Goal: Communication & Community: Answer question/provide support

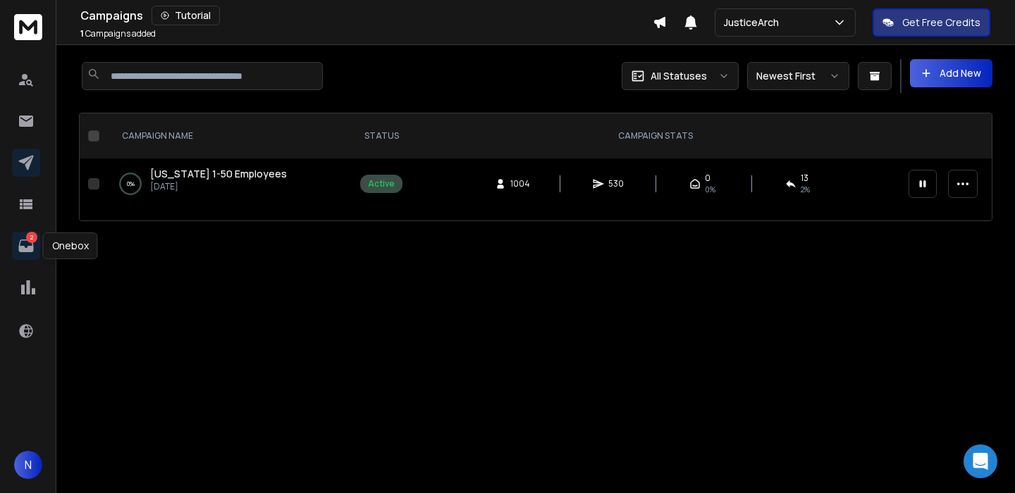
click at [25, 238] on icon at bounding box center [26, 246] width 17 height 17
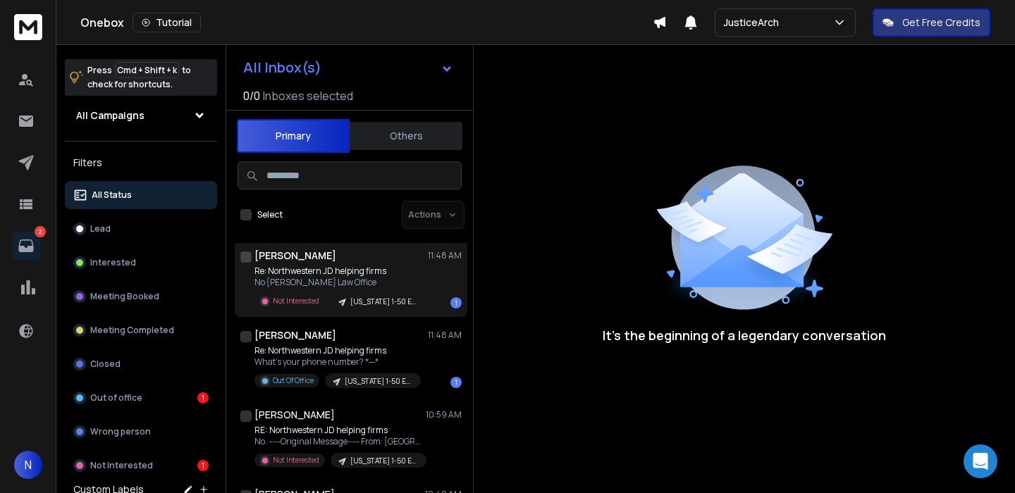
scroll to position [3, 0]
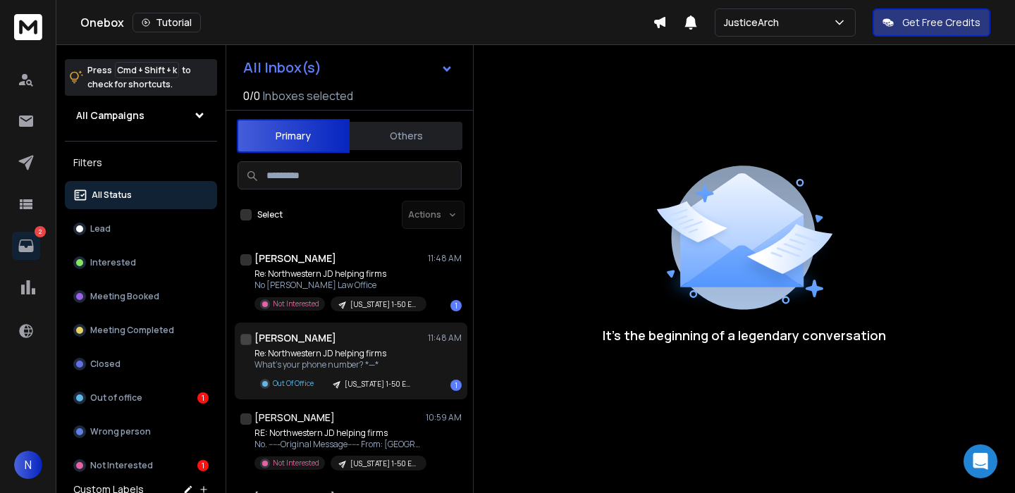
click at [366, 340] on div "Andrew M Stroth 11:48 AM" at bounding box center [357, 338] width 207 height 14
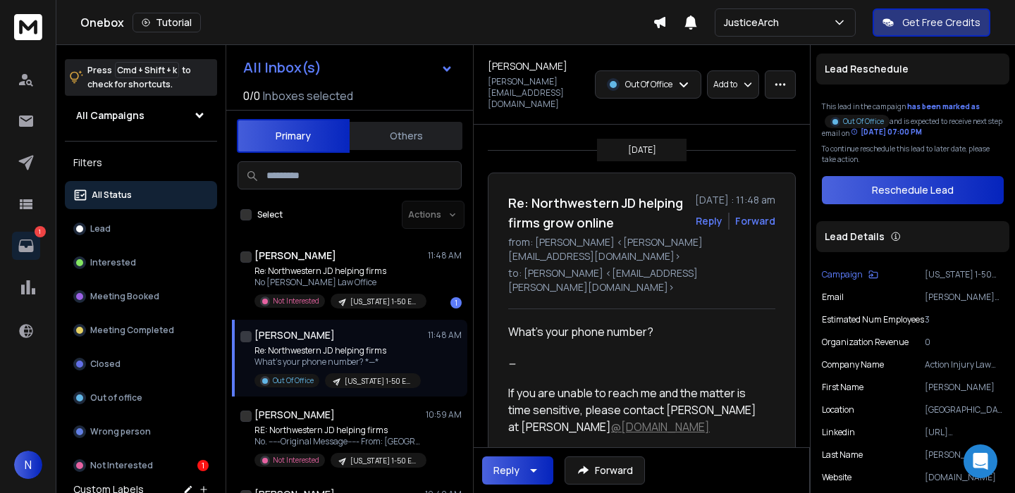
scroll to position [0, 0]
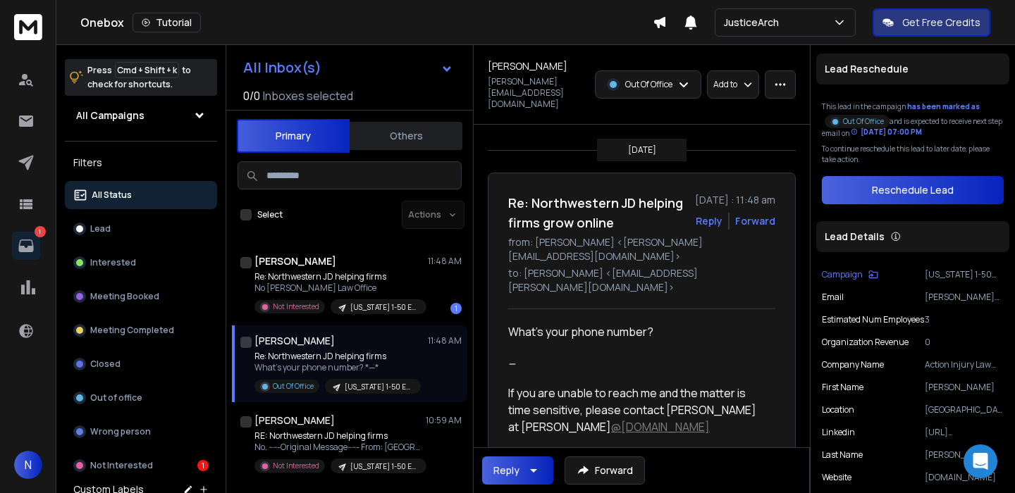
click at [512, 474] on div "Reply" at bounding box center [506, 471] width 26 height 14
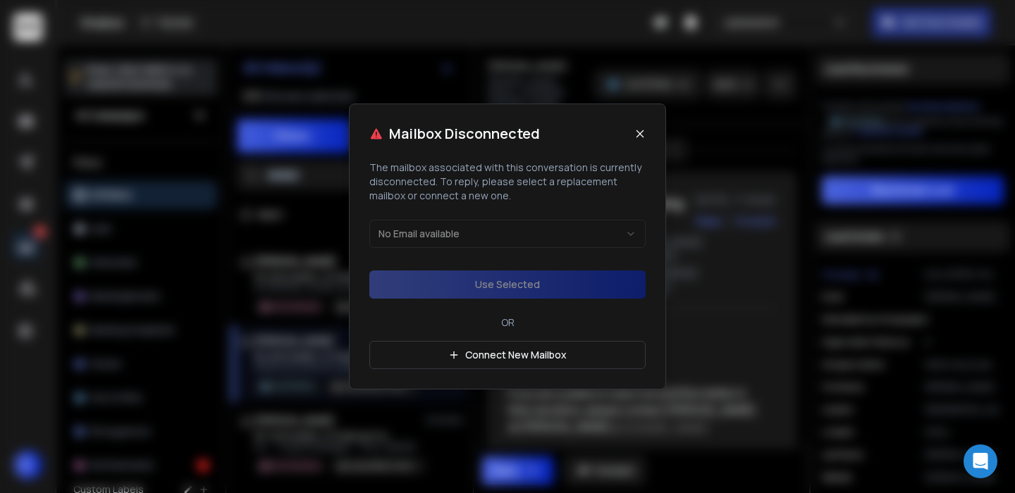
click at [641, 134] on icon at bounding box center [639, 133] width 11 height 11
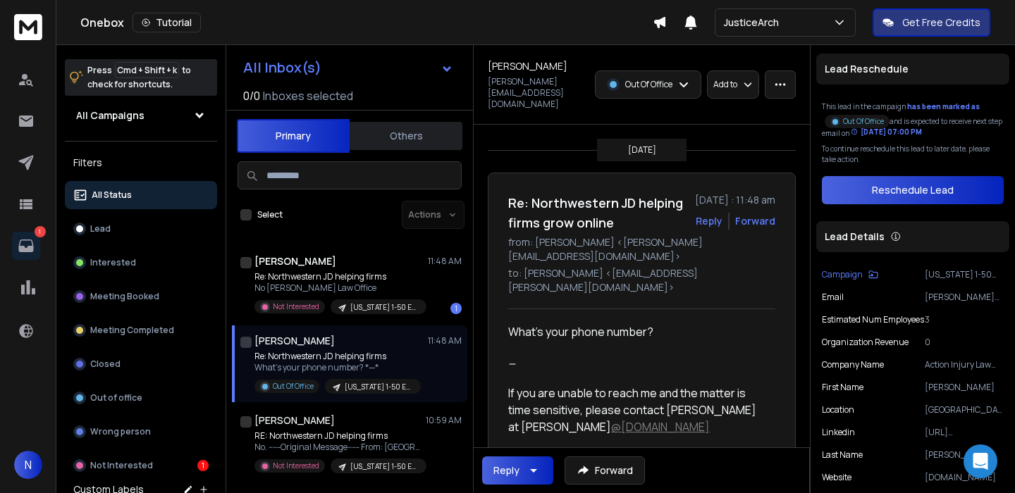
click at [538, 469] on icon "button" at bounding box center [533, 470] width 17 height 17
click at [522, 407] on p "Reply" at bounding box center [519, 407] width 26 height 14
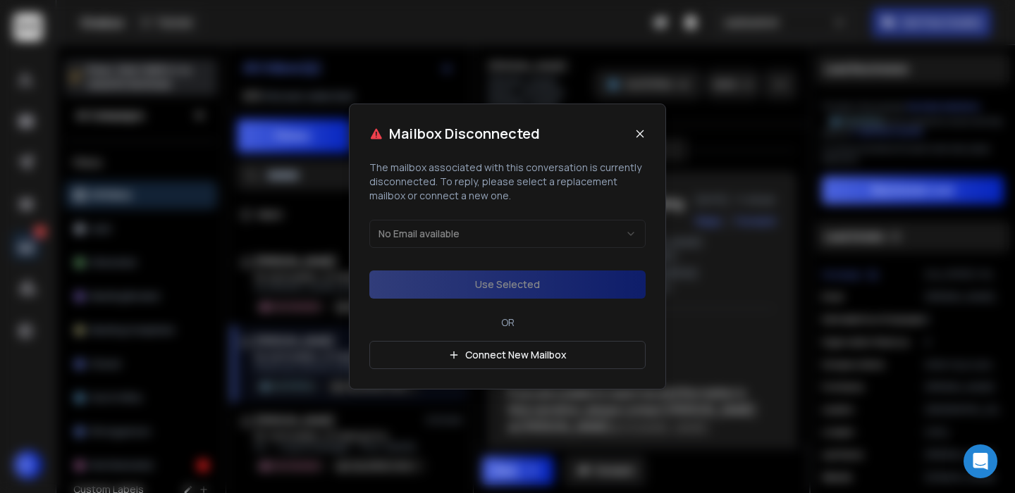
click at [643, 135] on icon at bounding box center [639, 133] width 11 height 11
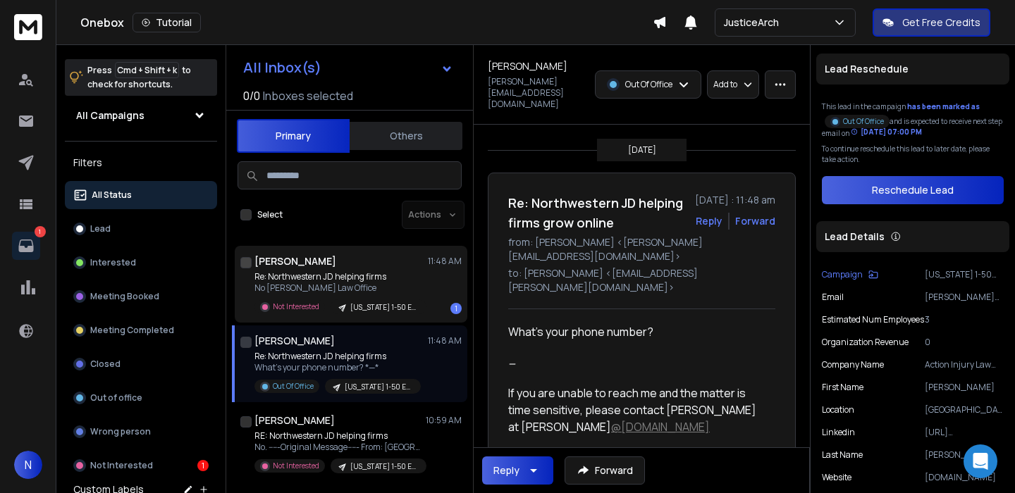
click at [352, 281] on p "Re: Northwestern JD helping firms" at bounding box center [338, 276] width 169 height 11
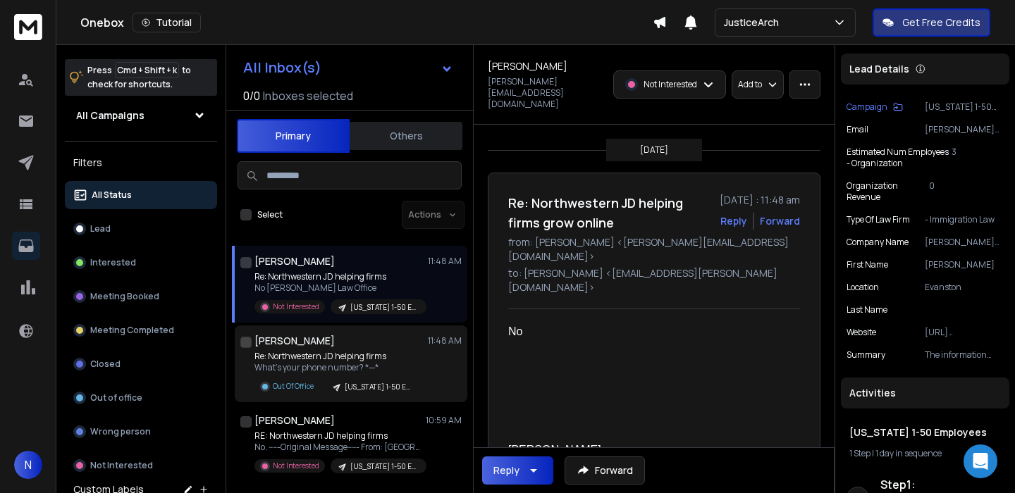
click at [331, 347] on h1 "[PERSON_NAME]" at bounding box center [294, 341] width 80 height 14
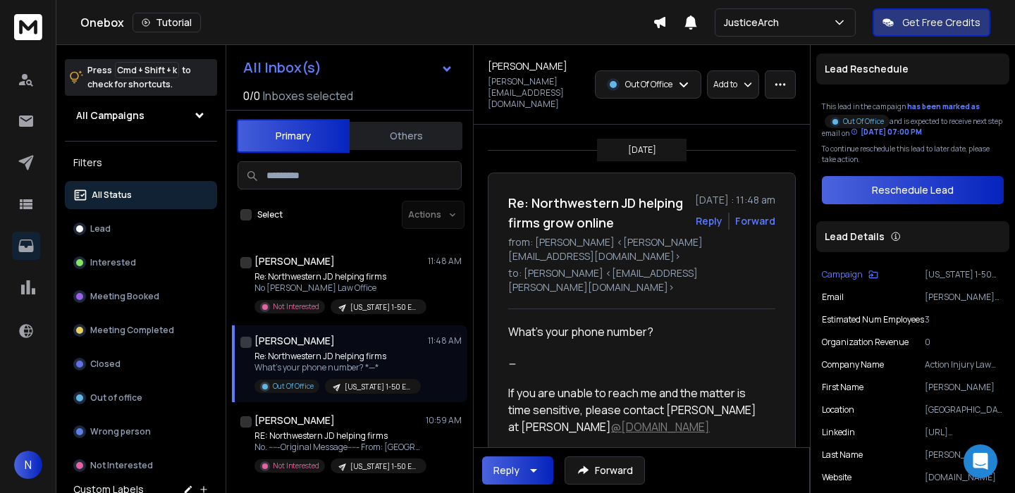
click at [722, 214] on button "Reply" at bounding box center [709, 221] width 27 height 14
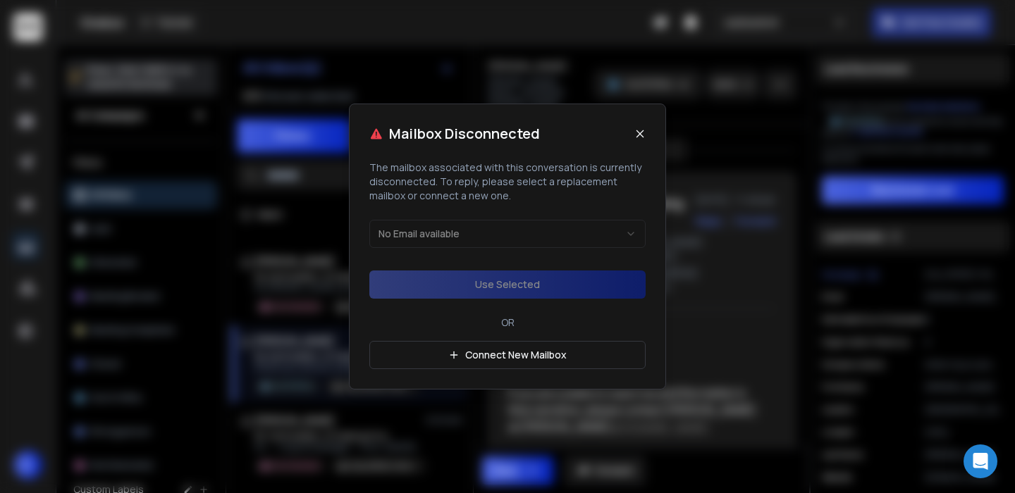
click at [641, 134] on icon at bounding box center [639, 133] width 11 height 11
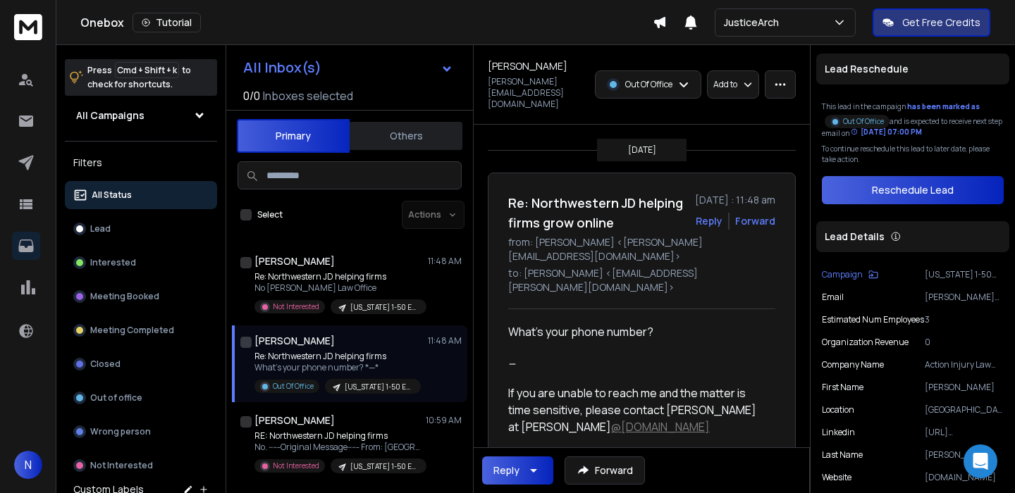
click at [722, 214] on button "Reply" at bounding box center [709, 221] width 27 height 14
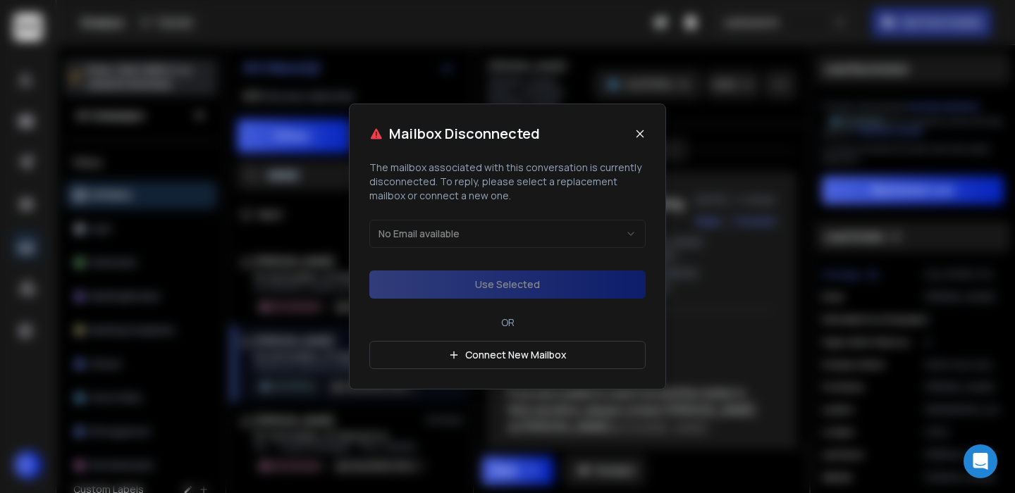
click at [638, 129] on icon at bounding box center [639, 133] width 11 height 11
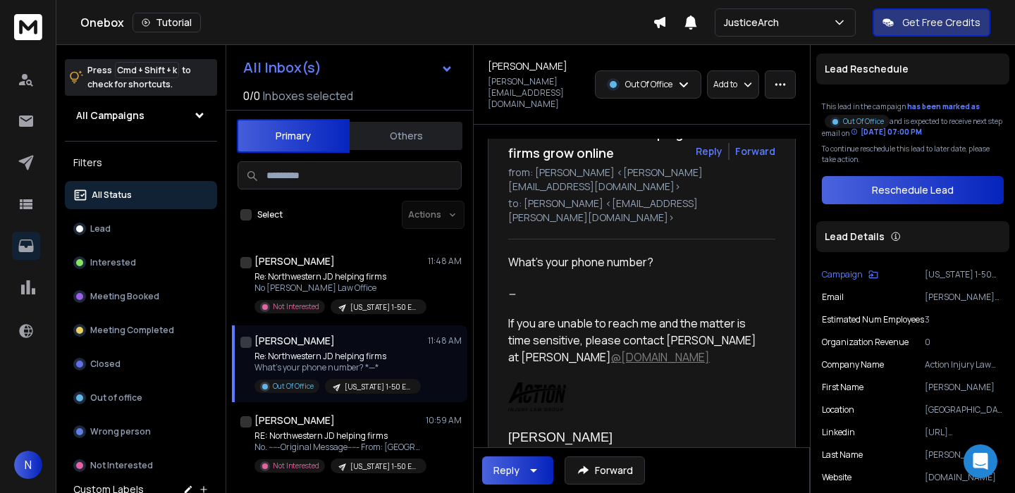
scroll to position [76, 0]
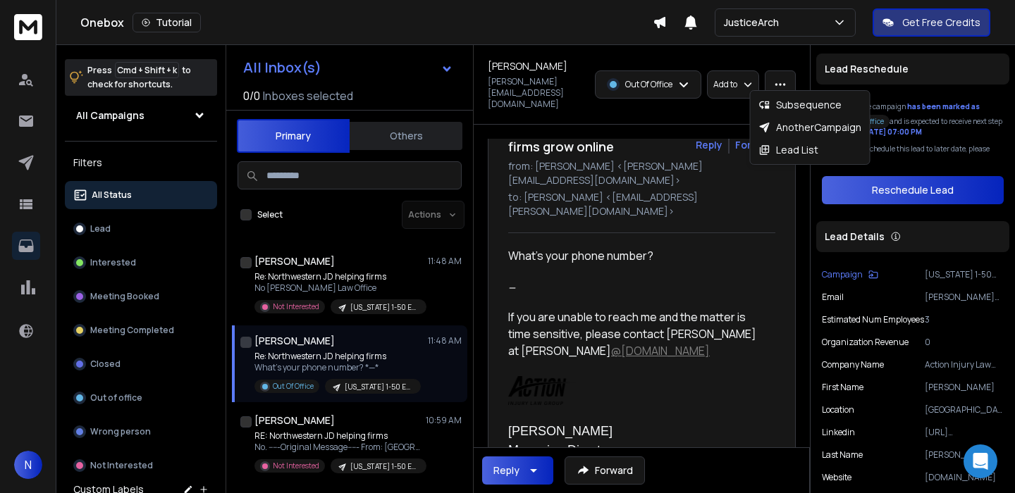
click at [753, 80] on icon at bounding box center [748, 85] width 10 height 10
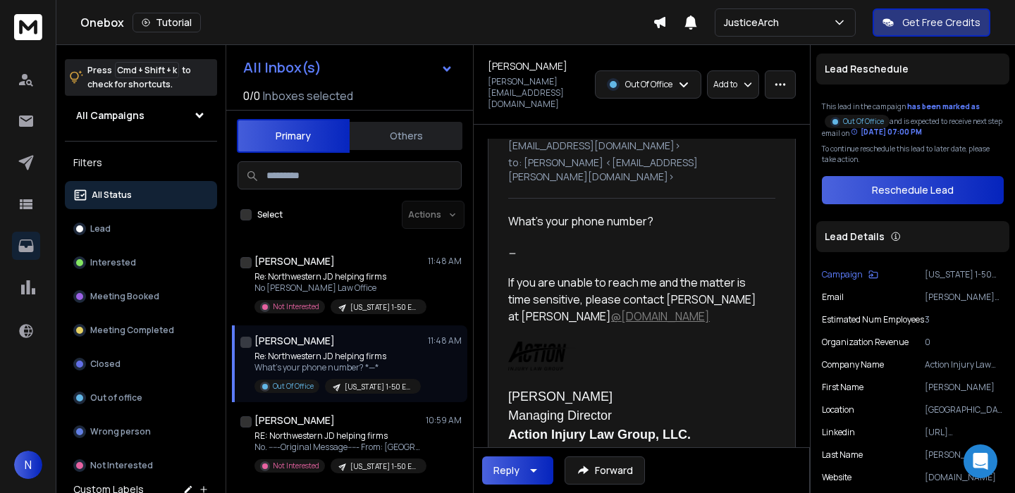
scroll to position [0, 0]
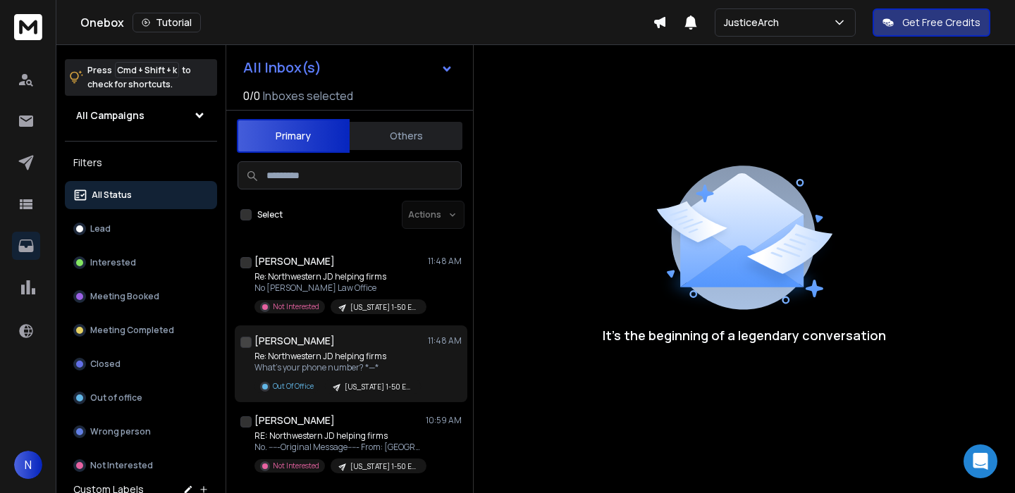
click at [345, 366] on p "What’s your phone number? *—*" at bounding box center [337, 367] width 166 height 11
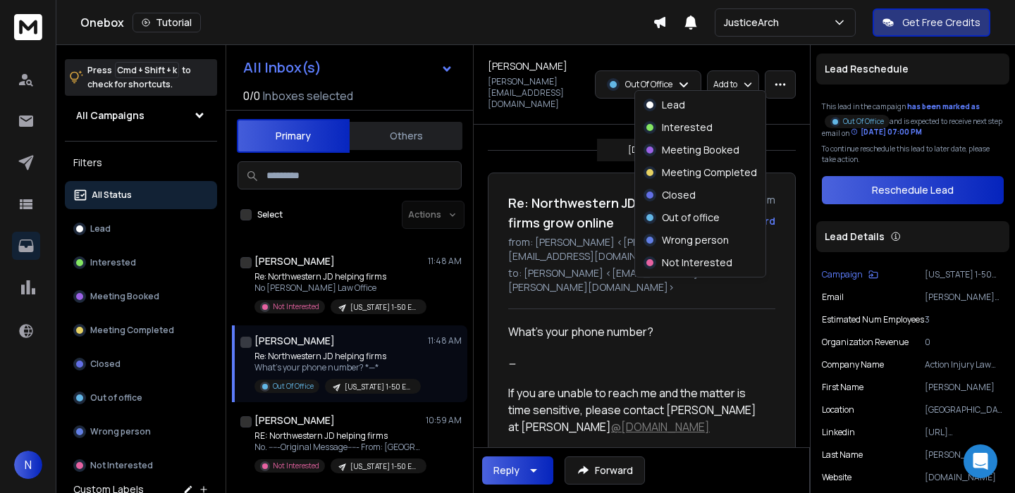
click at [701, 71] on div "Out Of Office" at bounding box center [648, 84] width 105 height 27
click at [705, 128] on p "Interested" at bounding box center [687, 128] width 51 height 14
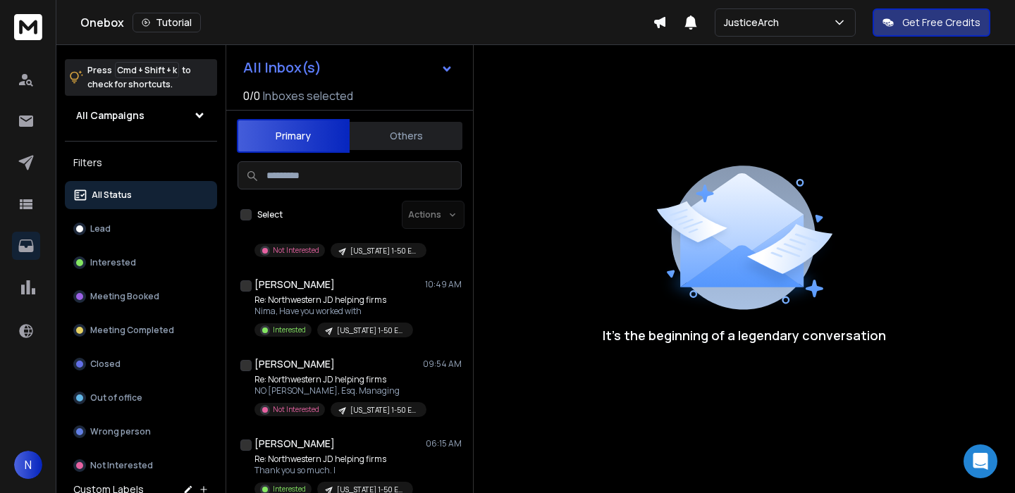
scroll to position [215, 0]
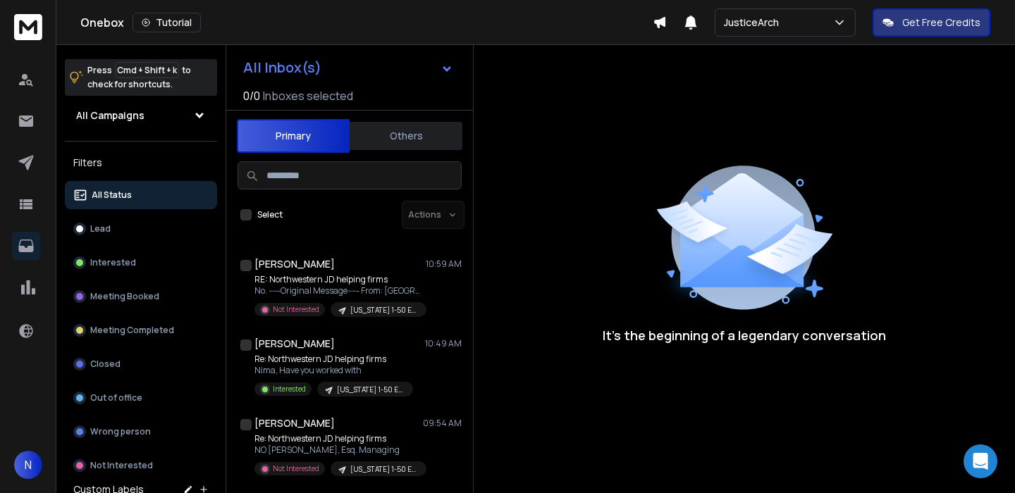
scroll to position [157, 0]
